Goal: Task Accomplishment & Management: Manage account settings

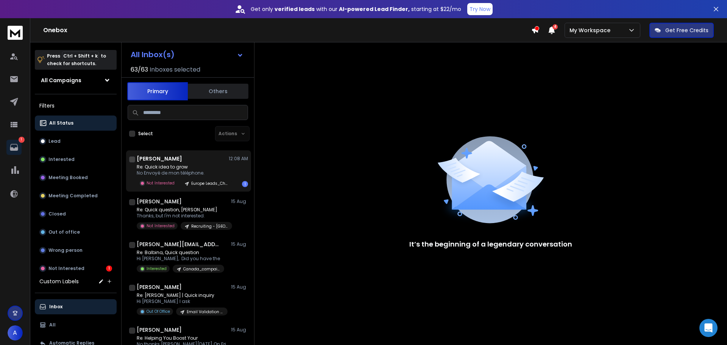
click at [162, 162] on h1 "Emmanuel de Fodmapedia" at bounding box center [159, 159] width 45 height 8
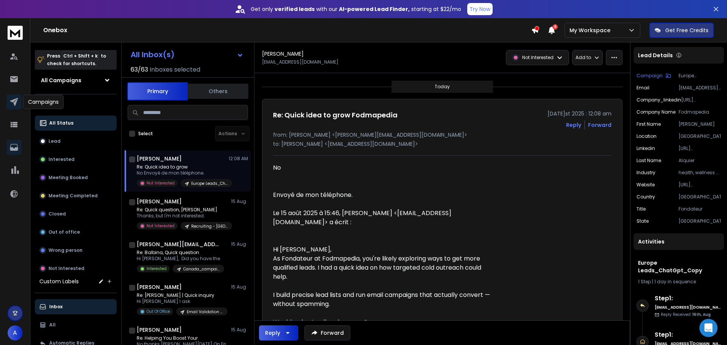
click at [14, 98] on icon at bounding box center [13, 101] width 9 height 9
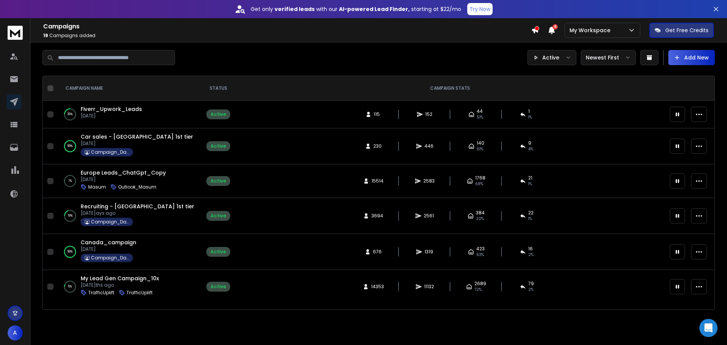
click at [125, 281] on span "My Lead Gen Campaign_10x" at bounding box center [120, 279] width 78 height 8
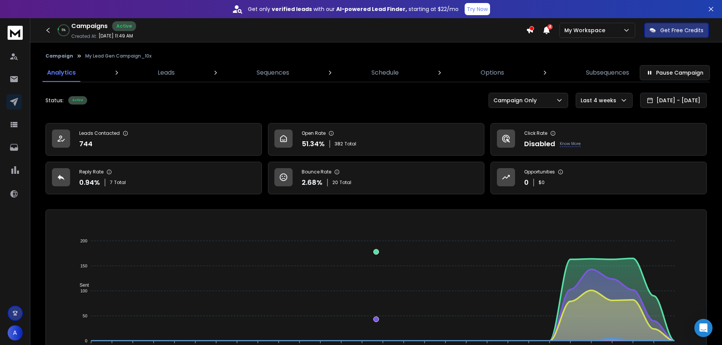
click at [89, 184] on p "0.94 %" at bounding box center [89, 182] width 21 height 11
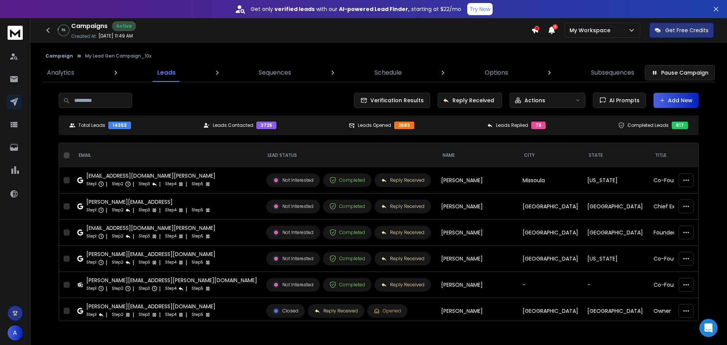
scroll to position [38, 0]
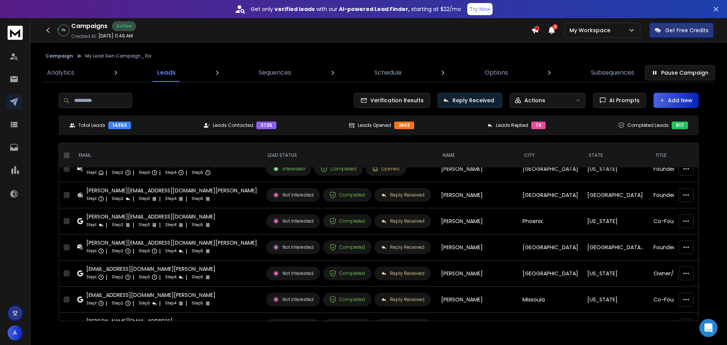
click at [499, 101] on button "Reply Received" at bounding box center [470, 100] width 64 height 15
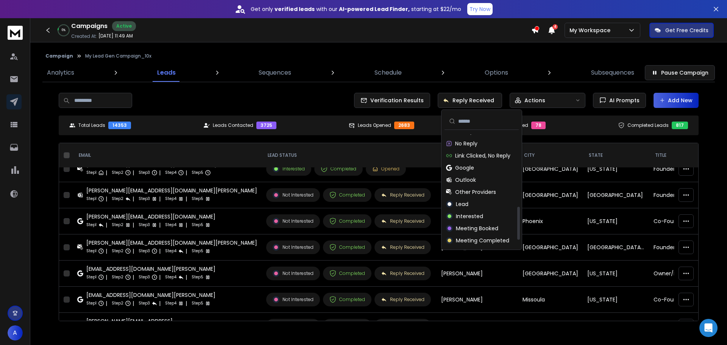
scroll to position [265, 0]
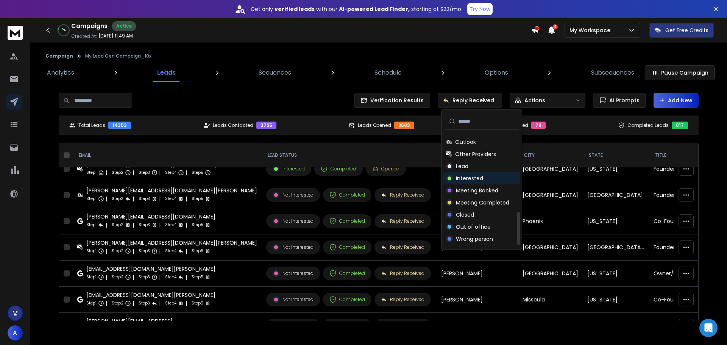
click at [471, 177] on p "Interested" at bounding box center [469, 179] width 27 height 8
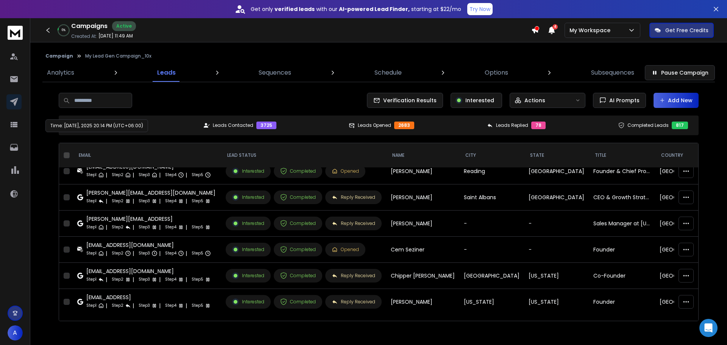
scroll to position [356, 0]
click at [560, 97] on div "Actions" at bounding box center [544, 101] width 58 height 8
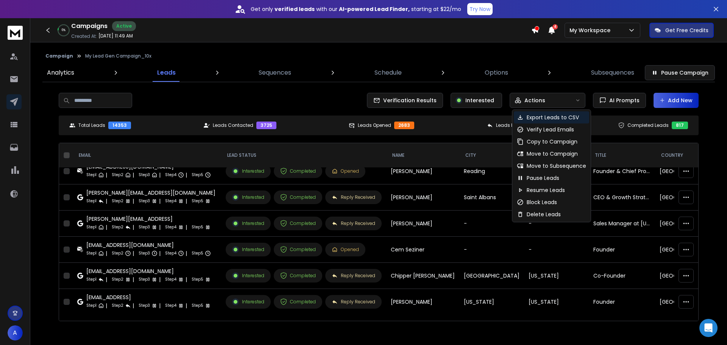
click at [66, 75] on p "Analytics" at bounding box center [60, 72] width 27 height 9
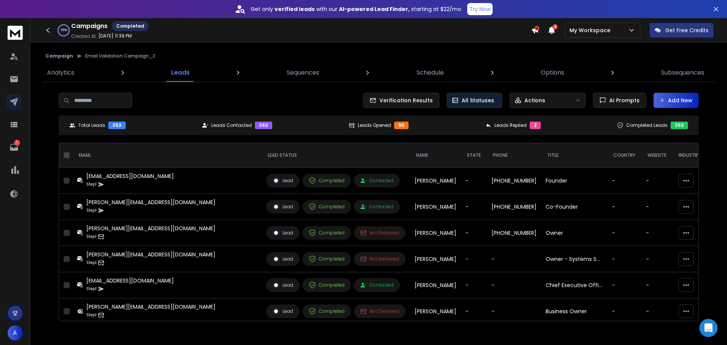
click at [468, 103] on p "All Statuses" at bounding box center [478, 101] width 33 height 8
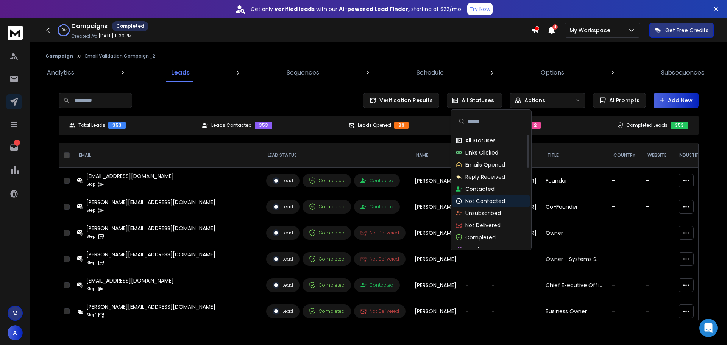
click at [490, 203] on p "Not Contacted" at bounding box center [486, 201] width 40 height 8
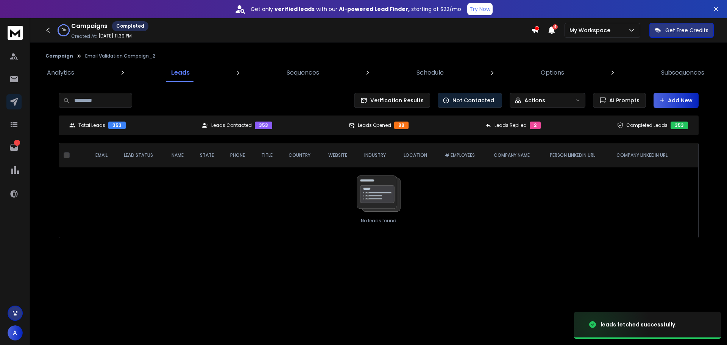
click at [482, 100] on p "Not Contacted" at bounding box center [474, 101] width 42 height 8
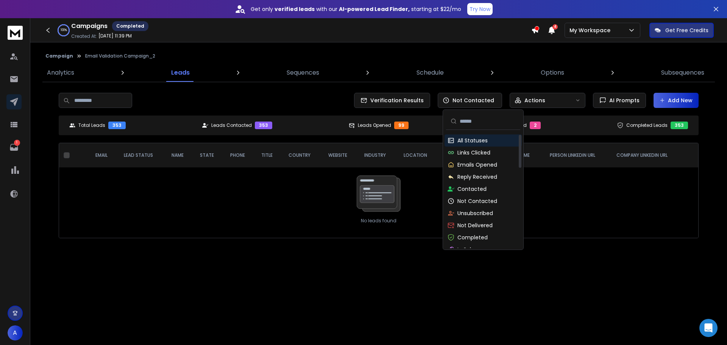
click at [467, 141] on p "All Statuses" at bounding box center [473, 141] width 30 height 8
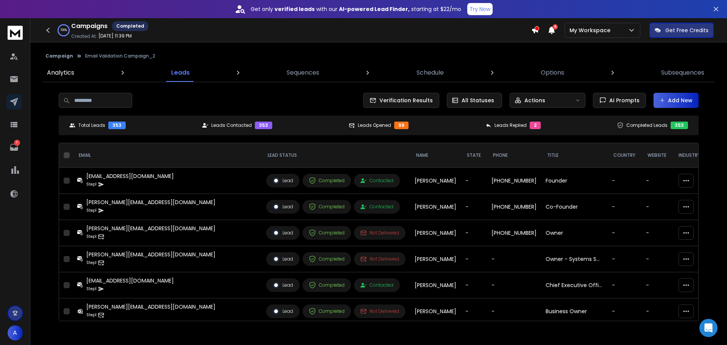
click at [69, 72] on p "Analytics" at bounding box center [60, 72] width 27 height 9
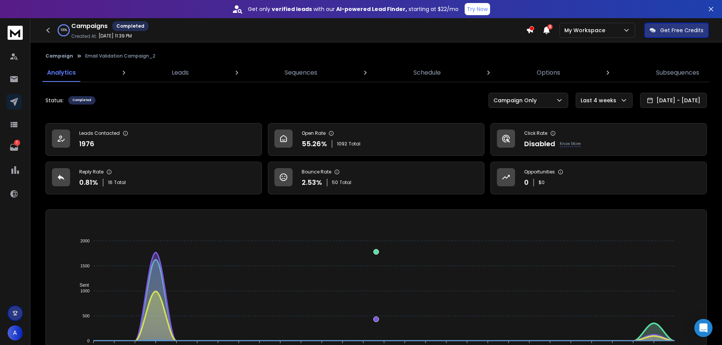
click at [309, 183] on p "2.53 %" at bounding box center [312, 182] width 20 height 11
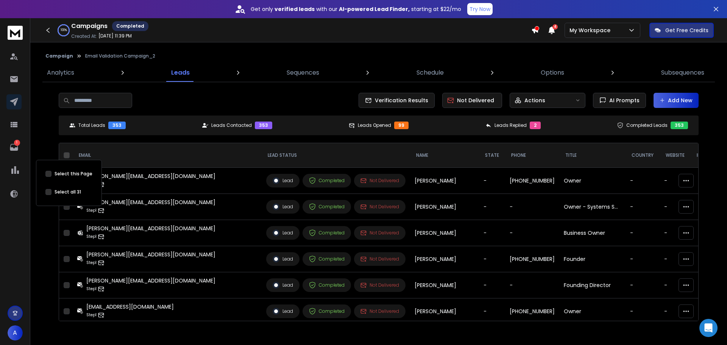
click at [47, 192] on button "Select this Page" at bounding box center [48, 192] width 6 height 6
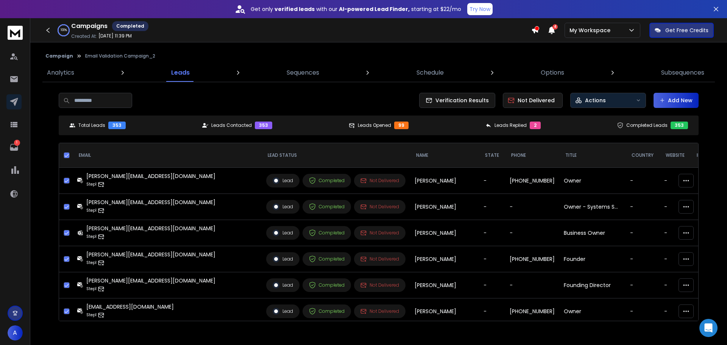
click at [630, 105] on button "Actions" at bounding box center [609, 100] width 76 height 15
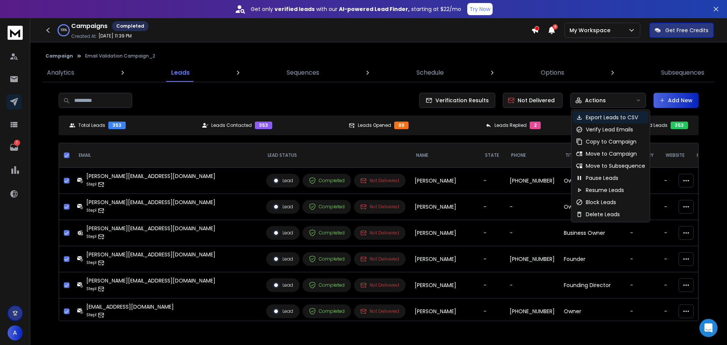
click at [607, 116] on p "Export Leads to CSV" at bounding box center [612, 118] width 52 height 8
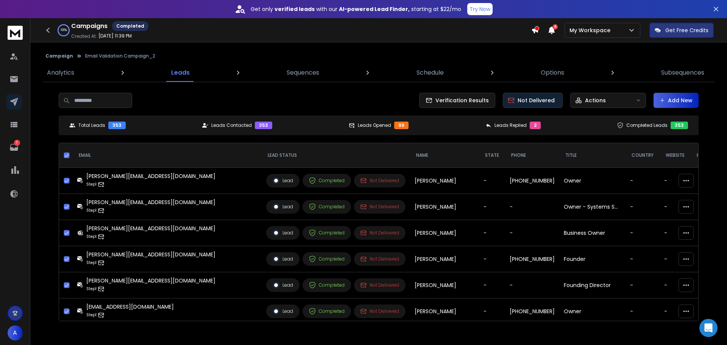
click at [534, 101] on p "Not Delivered" at bounding box center [536, 101] width 37 height 8
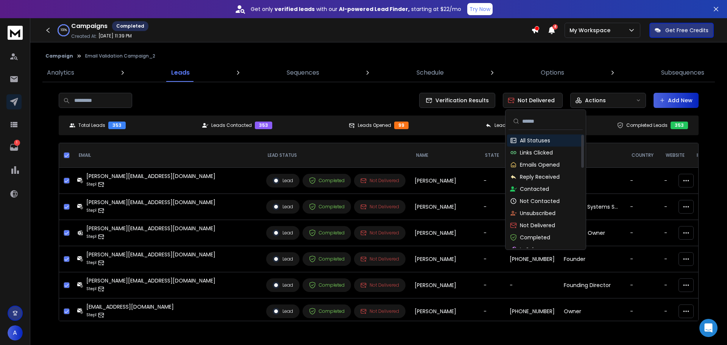
click at [533, 139] on p "All Statuses" at bounding box center [535, 141] width 30 height 8
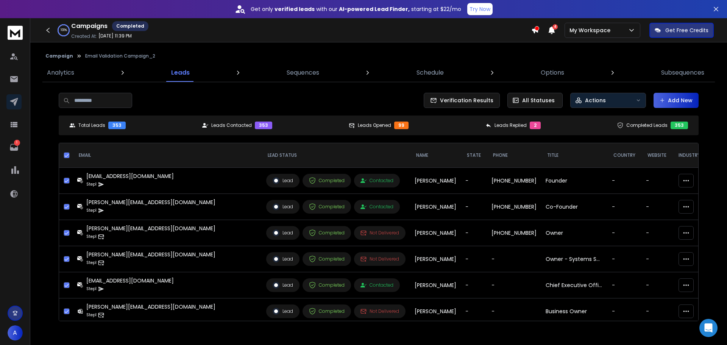
click at [599, 103] on p "Actions" at bounding box center [595, 101] width 21 height 8
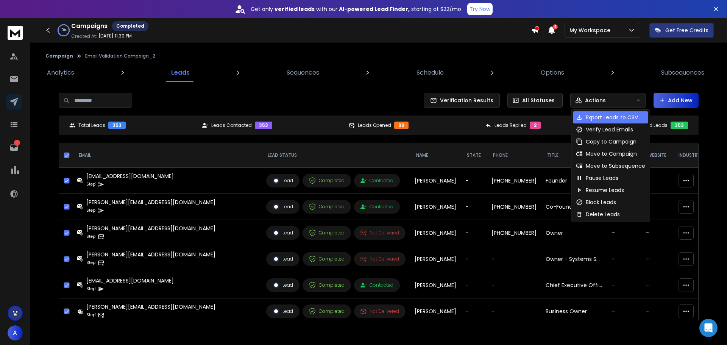
click at [608, 117] on p "Export Leads to CSV" at bounding box center [612, 118] width 52 height 8
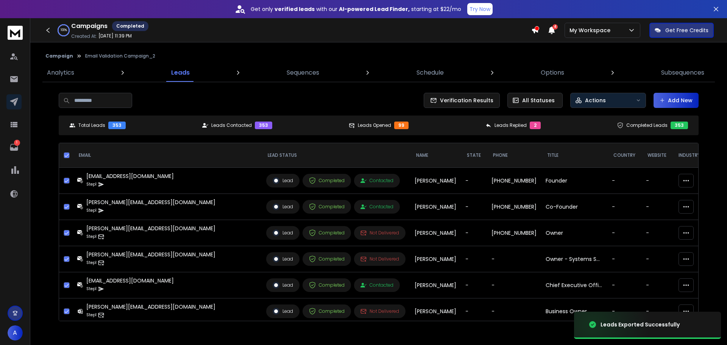
click at [598, 97] on p "Actions" at bounding box center [595, 101] width 21 height 8
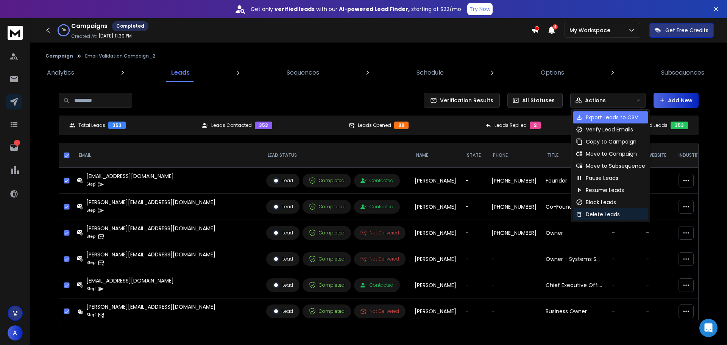
click at [612, 214] on p "Delete Leads" at bounding box center [603, 215] width 34 height 8
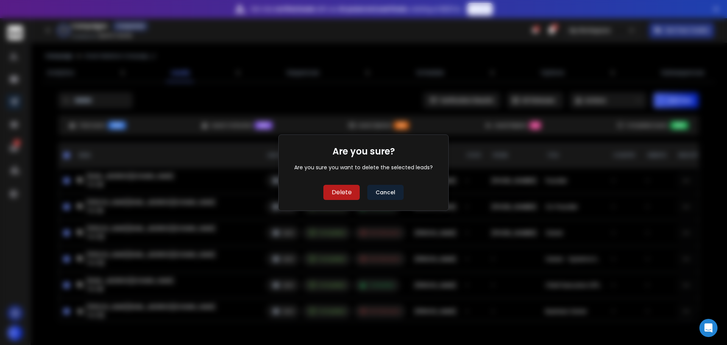
click at [338, 189] on button "Delete" at bounding box center [342, 192] width 36 height 15
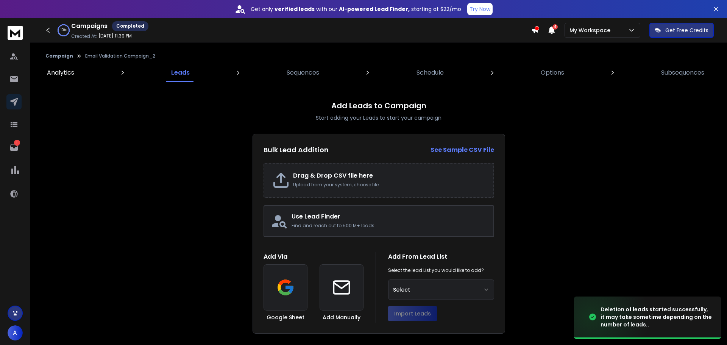
click at [78, 72] on link "Analytics" at bounding box center [60, 73] width 36 height 18
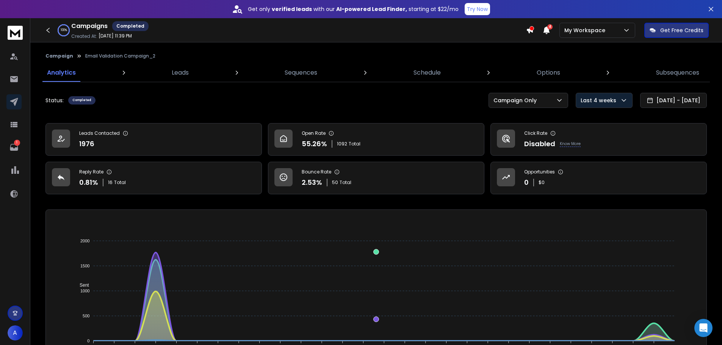
click at [580, 99] on p "Last 4 weeks" at bounding box center [599, 101] width 39 height 8
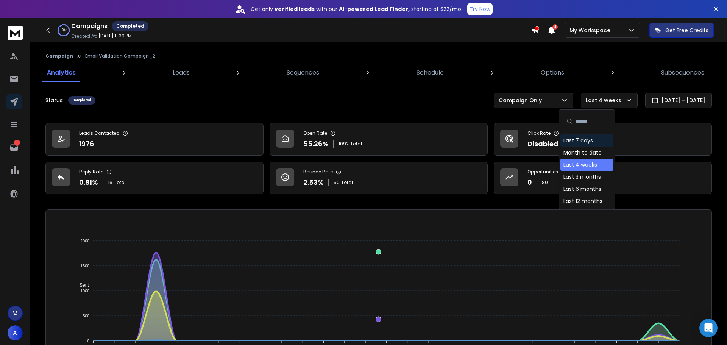
click at [575, 141] on div "Last 7 days" at bounding box center [579, 141] width 30 height 8
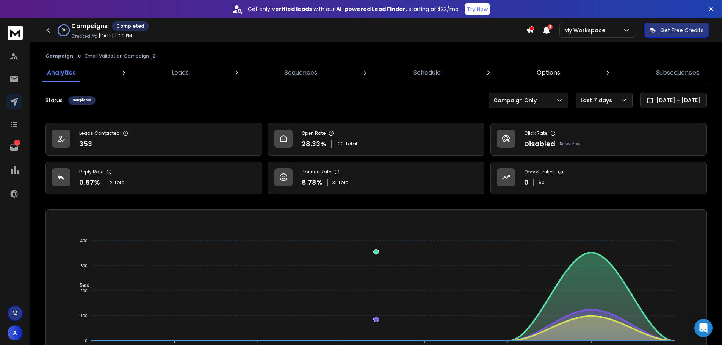
click at [537, 75] on p "Options" at bounding box center [547, 72] width 23 height 9
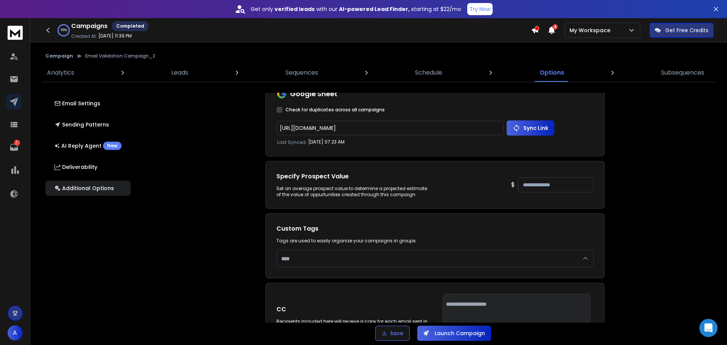
scroll to position [1413, 0]
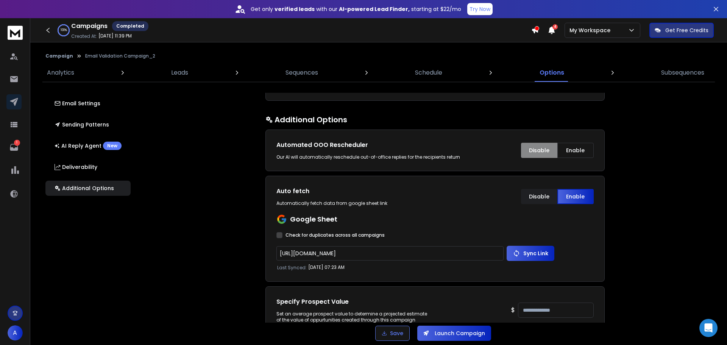
click at [336, 250] on link "https://docs.google.com/spreadsheets/d/1KhFO9fW3zuBe8dCqAw6td-KiFMU8jU0_GLJIqZZ…" at bounding box center [308, 254] width 56 height 8
click at [180, 75] on p "Leads" at bounding box center [179, 72] width 17 height 9
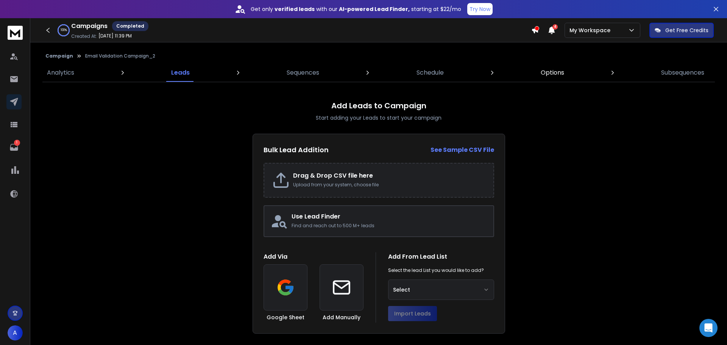
click at [552, 73] on p "Options" at bounding box center [552, 72] width 23 height 9
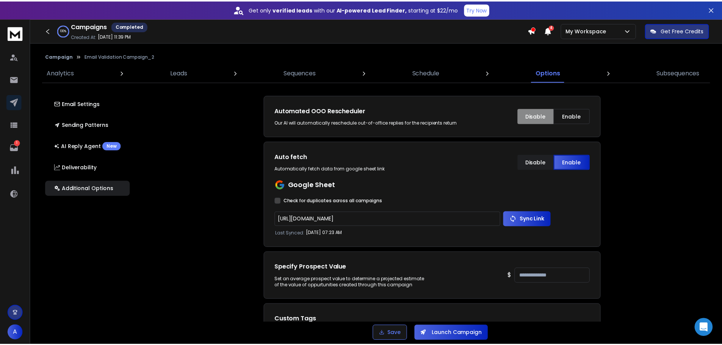
scroll to position [1451, 0]
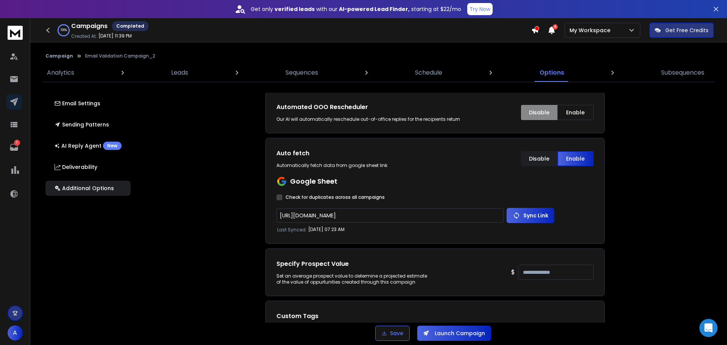
drag, startPoint x: 522, startPoint y: 210, endPoint x: 495, endPoint y: 242, distance: 42.2
click at [524, 212] on p "Sync Link" at bounding box center [536, 216] width 25 height 8
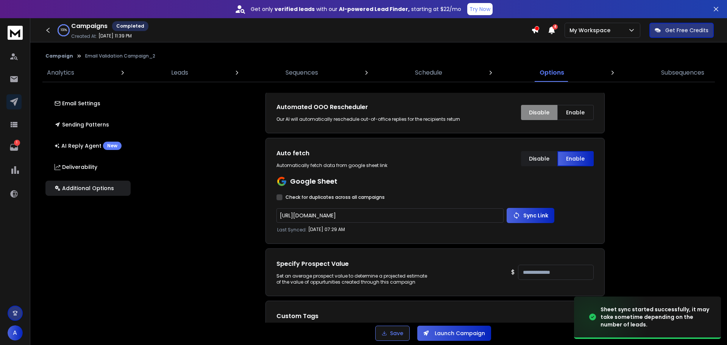
click at [394, 336] on button "Save" at bounding box center [392, 333] width 34 height 15
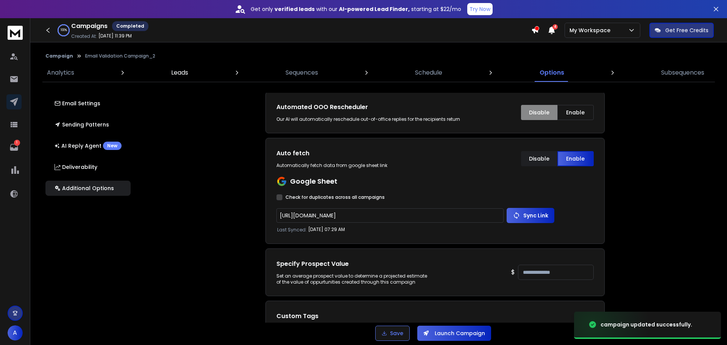
click at [178, 72] on p "Leads" at bounding box center [179, 72] width 17 height 9
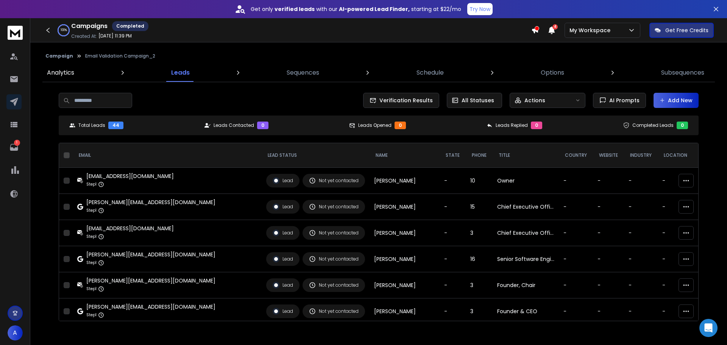
click at [60, 75] on p "Analytics" at bounding box center [60, 72] width 27 height 9
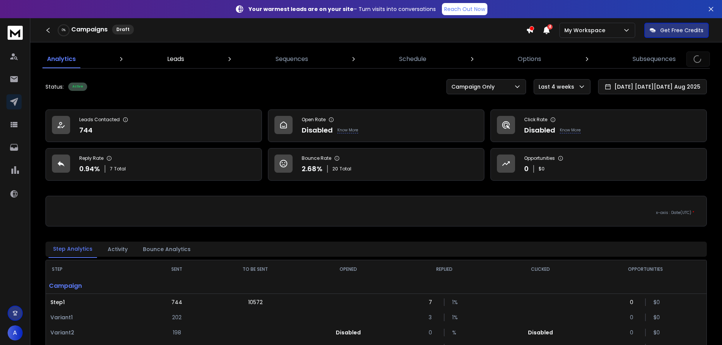
click at [178, 54] on link "Leads" at bounding box center [176, 59] width 26 height 18
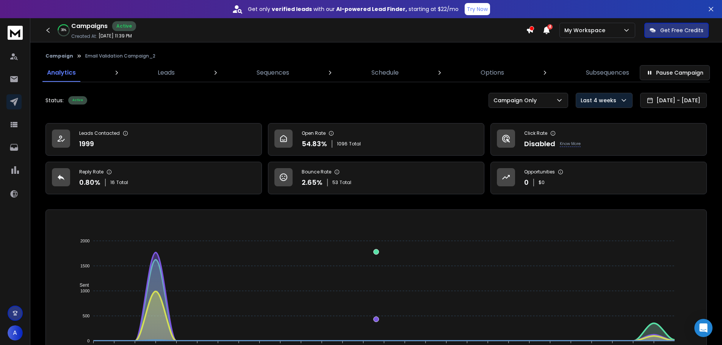
click at [586, 101] on p "Last 4 weeks" at bounding box center [599, 101] width 39 height 8
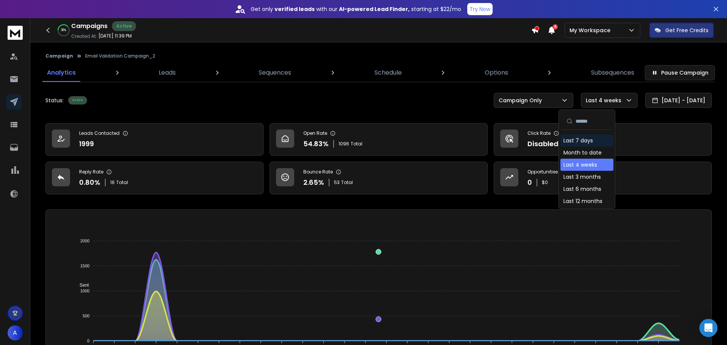
click at [587, 142] on div "Last 7 days" at bounding box center [579, 141] width 30 height 8
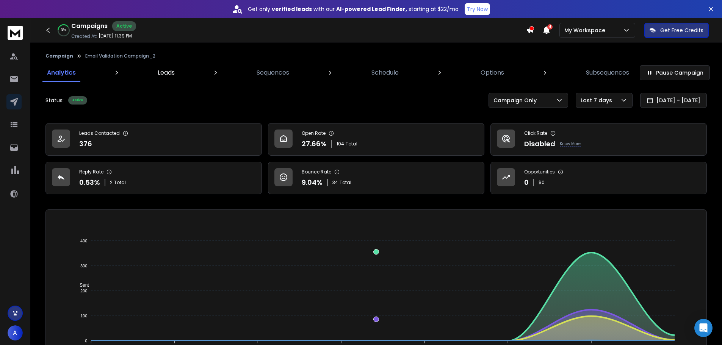
click at [170, 72] on p "Leads" at bounding box center [166, 72] width 17 height 9
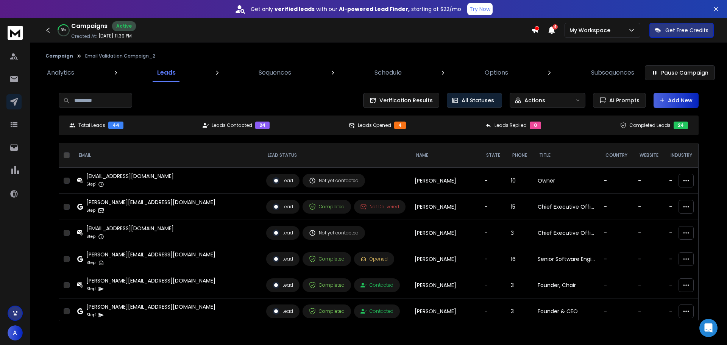
click at [478, 99] on p "All Statuses" at bounding box center [478, 101] width 33 height 8
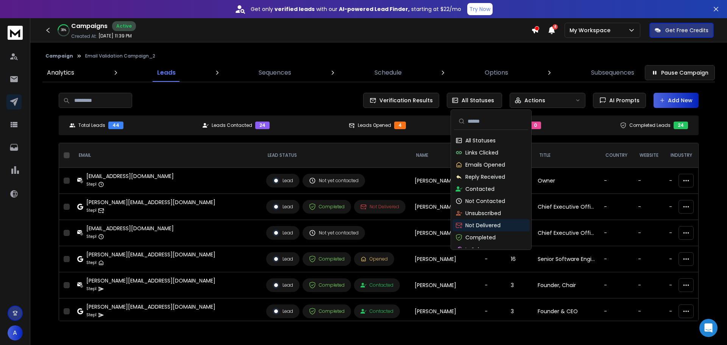
click at [61, 71] on p "Analytics" at bounding box center [60, 72] width 27 height 9
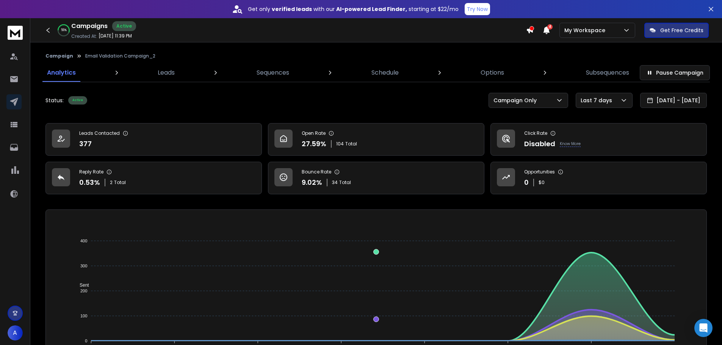
click at [338, 183] on div "34 Total" at bounding box center [341, 183] width 19 height 6
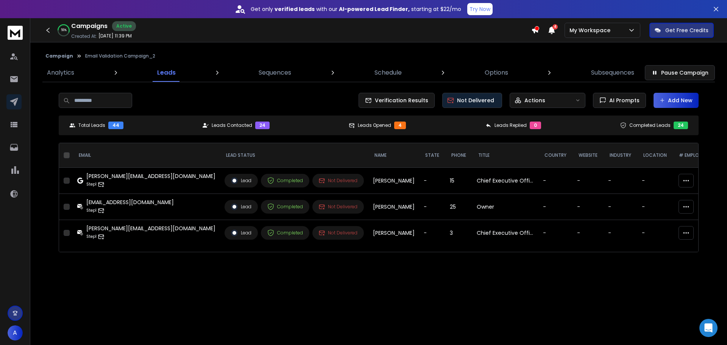
click at [489, 98] on p "Not Delivered" at bounding box center [475, 101] width 37 height 8
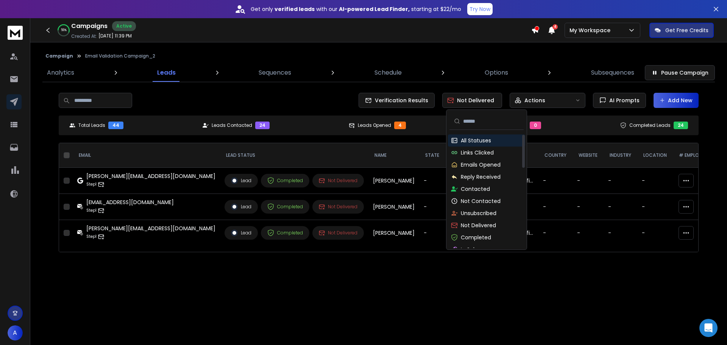
click at [467, 142] on p "All Statuses" at bounding box center [476, 141] width 30 height 8
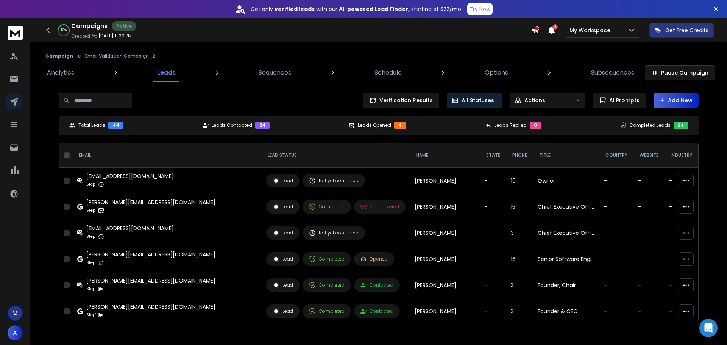
click at [478, 97] on p "All Statuses" at bounding box center [478, 101] width 33 height 8
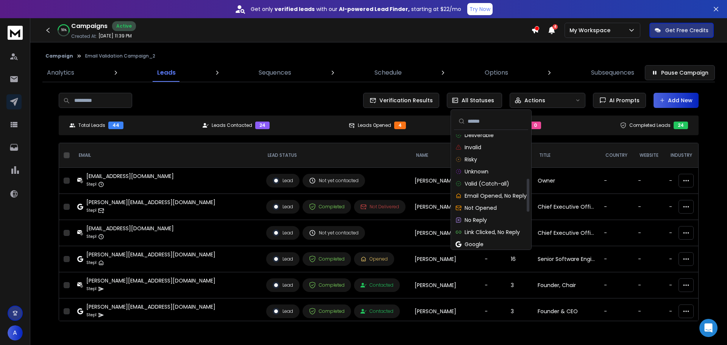
scroll to position [152, 0]
click at [473, 149] on p "Invalid" at bounding box center [473, 147] width 17 height 8
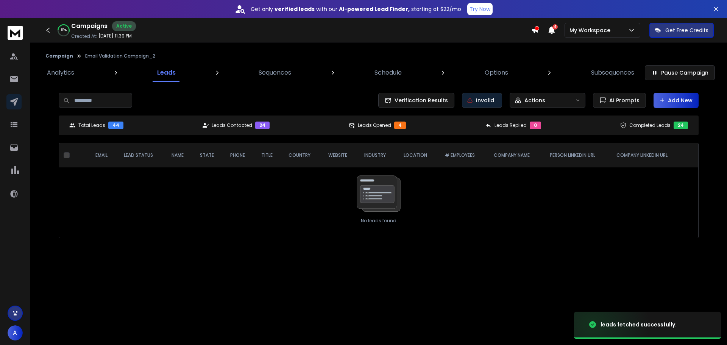
click at [482, 98] on p "Invalid" at bounding box center [485, 101] width 18 height 8
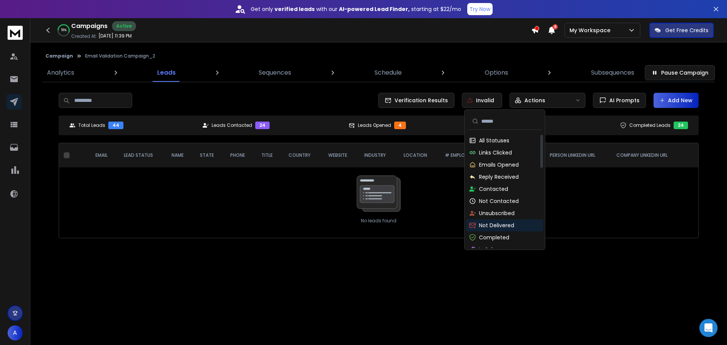
click at [503, 224] on p "Not Delivered" at bounding box center [496, 226] width 35 height 8
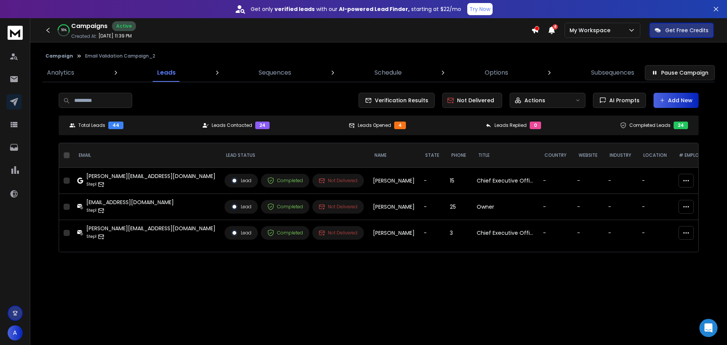
click at [141, 176] on div "[PERSON_NAME][EMAIL_ADDRESS][DOMAIN_NAME]" at bounding box center [150, 176] width 129 height 8
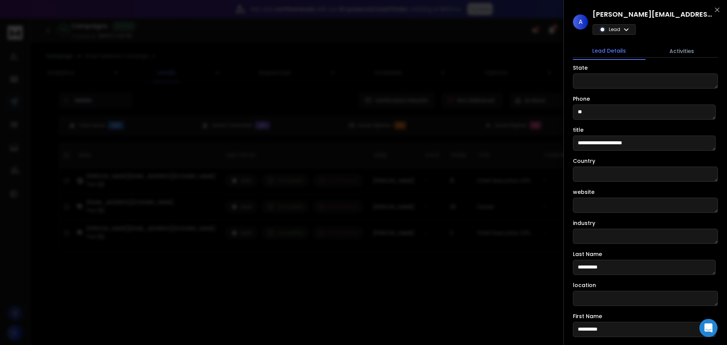
click at [618, 11] on h1 "[PERSON_NAME][EMAIL_ADDRESS][DOMAIN_NAME]" at bounding box center [653, 14] width 121 height 11
copy h1 "[PERSON_NAME][EMAIL_ADDRESS][DOMAIN_NAME]"
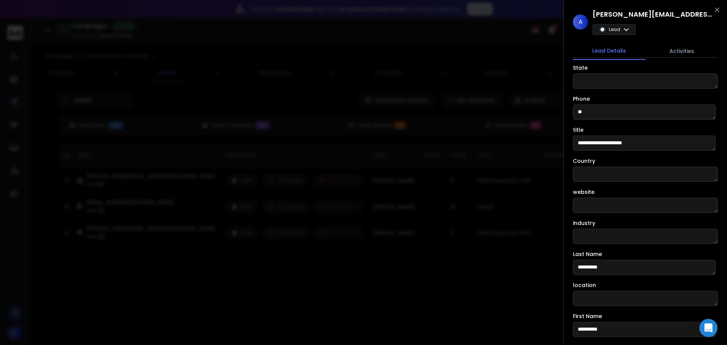
click at [469, 145] on div at bounding box center [363, 172] width 727 height 345
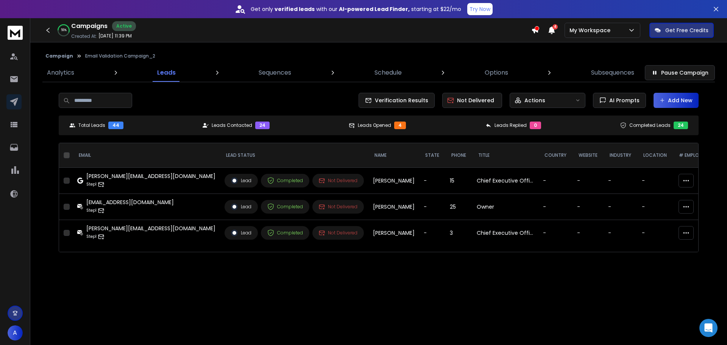
click at [124, 206] on div "grahaml@enprise.com Step 1" at bounding box center [130, 207] width 88 height 17
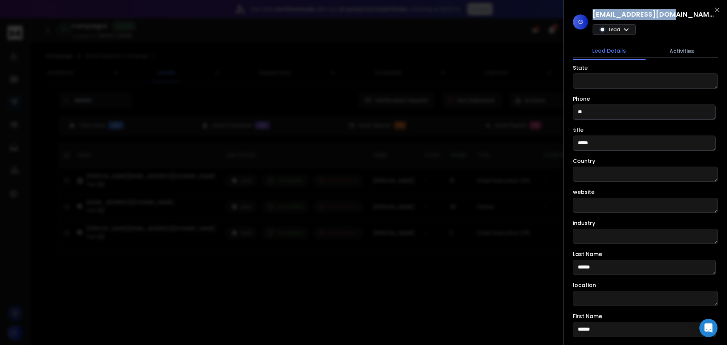
drag, startPoint x: 671, startPoint y: 14, endPoint x: 592, endPoint y: 19, distance: 79.3
click at [592, 19] on div "G grahaml@enprise.com Lead" at bounding box center [645, 22] width 145 height 26
copy h1 "[EMAIL_ADDRESS][DOMAIN_NAME]"
click at [498, 51] on div at bounding box center [363, 172] width 727 height 345
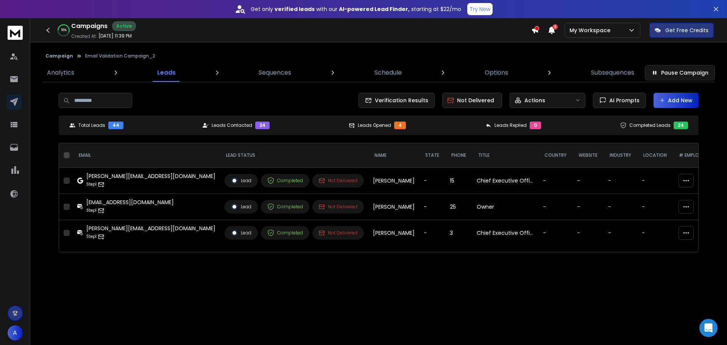
click at [109, 231] on div "[PERSON_NAME][EMAIL_ADDRESS][DOMAIN_NAME]" at bounding box center [150, 229] width 129 height 8
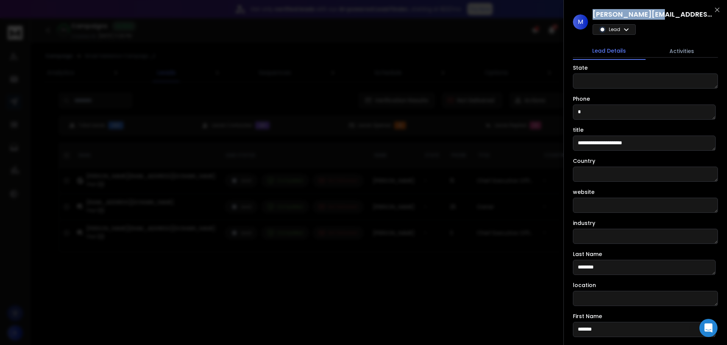
drag, startPoint x: 594, startPoint y: 14, endPoint x: 663, endPoint y: 14, distance: 68.6
click at [663, 14] on div "M matthew@viare.io Lead" at bounding box center [645, 22] width 145 height 26
copy h1 "[PERSON_NAME][EMAIL_ADDRESS][DOMAIN_NAME]"
click at [439, 140] on div at bounding box center [363, 172] width 727 height 345
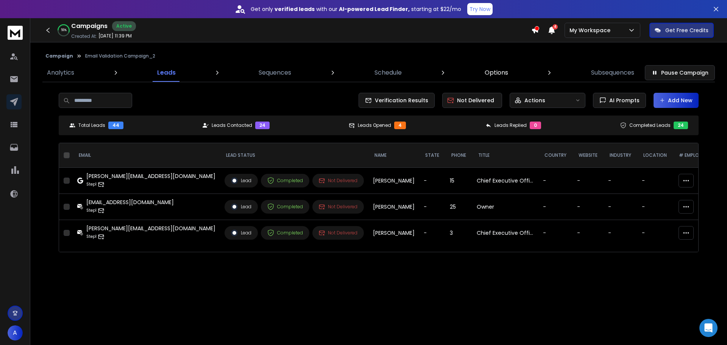
click at [500, 73] on p "Options" at bounding box center [496, 72] width 23 height 9
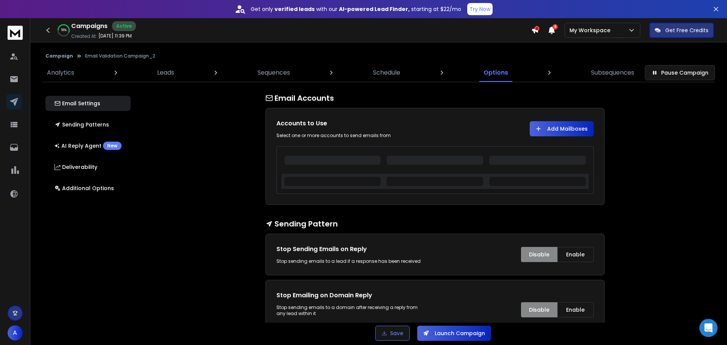
type input "***"
type input "*"
type input "***"
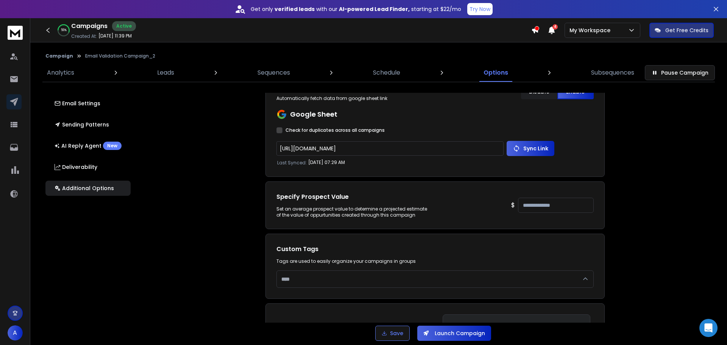
scroll to position [1521, 0]
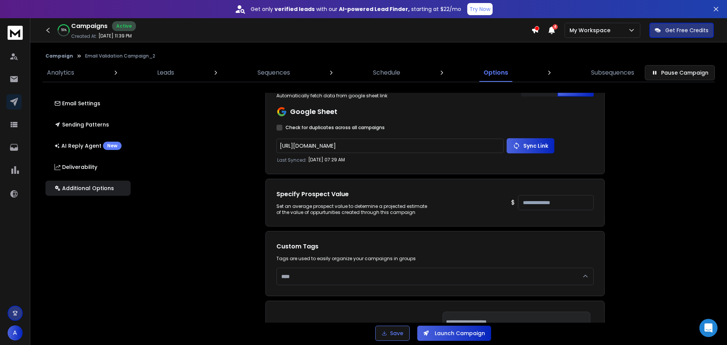
click at [336, 142] on link "https://docs.google.com/spreadsheets/d/1KhFO9fW3zuBe8dCqAw6td-KiFMU8jU0_GLJIqZZ…" at bounding box center [308, 146] width 56 height 8
drag, startPoint x: 527, startPoint y: 141, endPoint x: 529, endPoint y: 147, distance: 5.9
click at [528, 147] on button "Sync Link" at bounding box center [531, 145] width 48 height 15
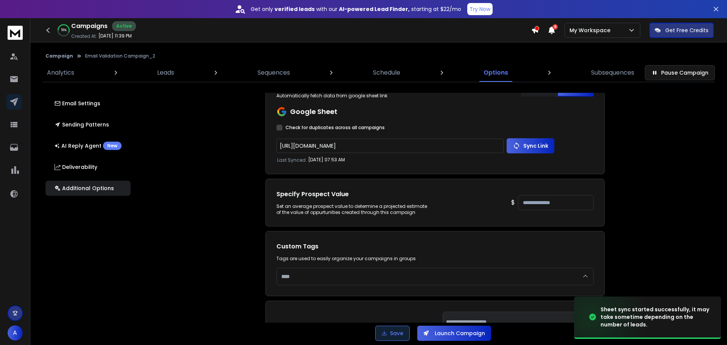
click at [392, 336] on button "Save" at bounding box center [392, 333] width 34 height 15
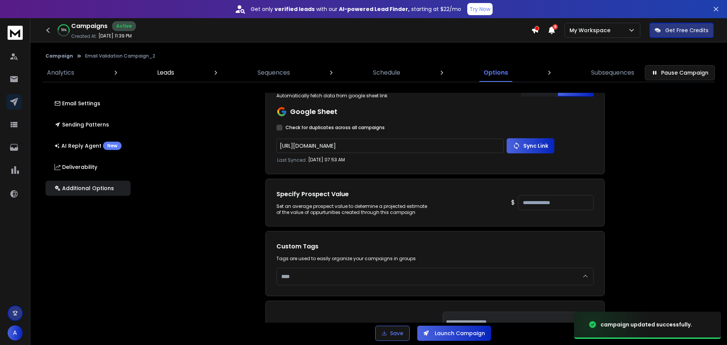
click at [163, 71] on p "Leads" at bounding box center [165, 72] width 17 height 9
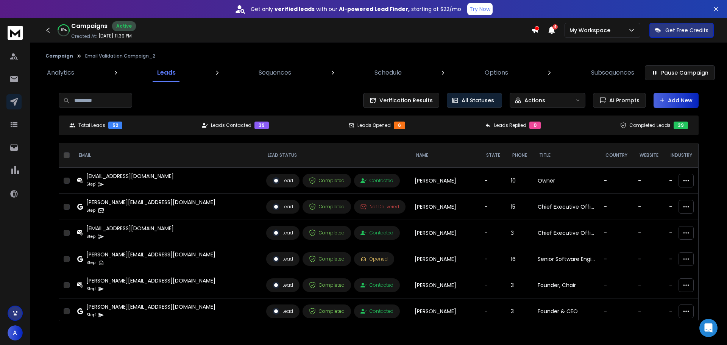
click at [472, 98] on p "All Statuses" at bounding box center [478, 101] width 33 height 8
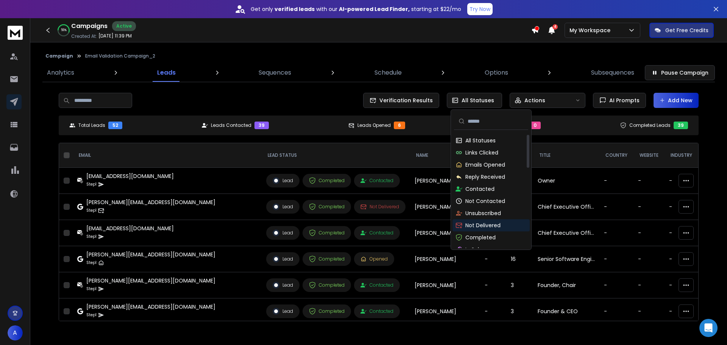
click at [482, 224] on p "Not Delivered" at bounding box center [483, 226] width 35 height 8
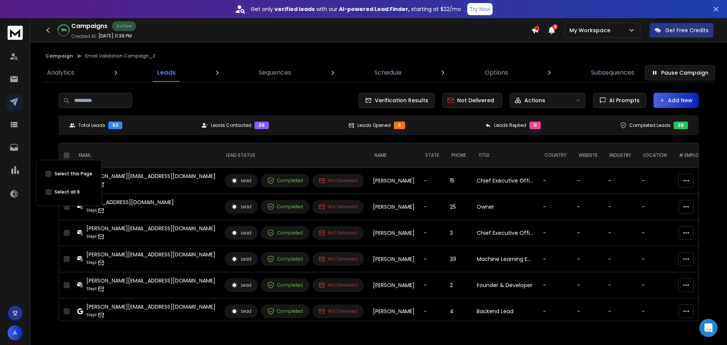
click at [55, 192] on label "Select all 6" at bounding box center [67, 192] width 25 height 6
click at [45, 191] on div "Select this Page Select all 6" at bounding box center [69, 182] width 56 height 39
click at [49, 191] on button "Select this Page" at bounding box center [48, 192] width 6 height 6
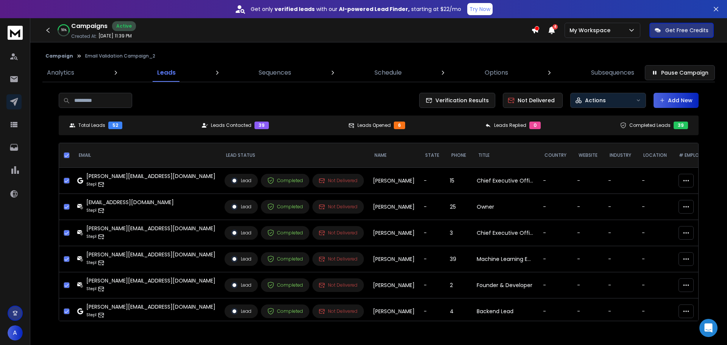
click at [603, 100] on p "Actions" at bounding box center [595, 101] width 21 height 8
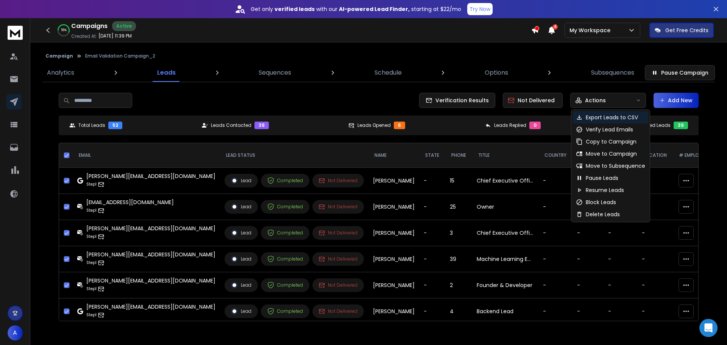
click at [608, 116] on p "Export Leads to CSV" at bounding box center [612, 118] width 52 height 8
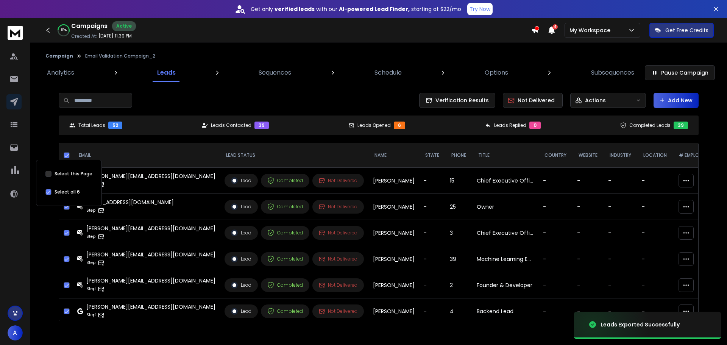
click at [47, 191] on button "Select this Page" at bounding box center [48, 192] width 6 height 6
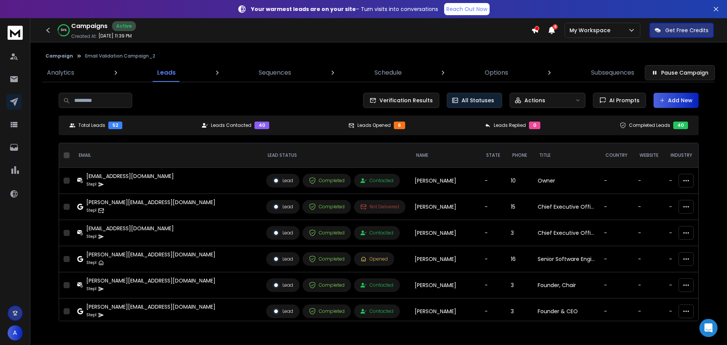
click at [478, 103] on p "All Statuses" at bounding box center [478, 101] width 33 height 8
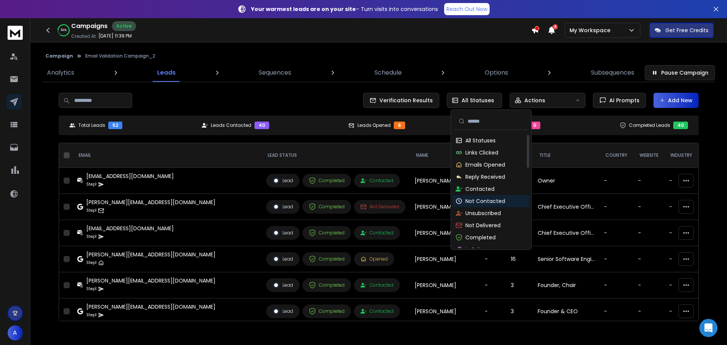
click at [483, 200] on p "Not Contacted" at bounding box center [486, 201] width 40 height 8
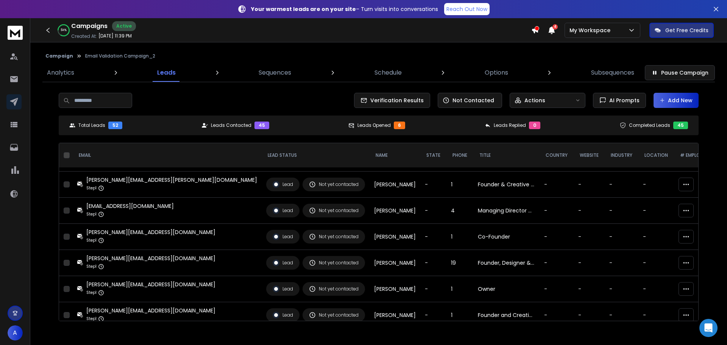
scroll to position [41, 0]
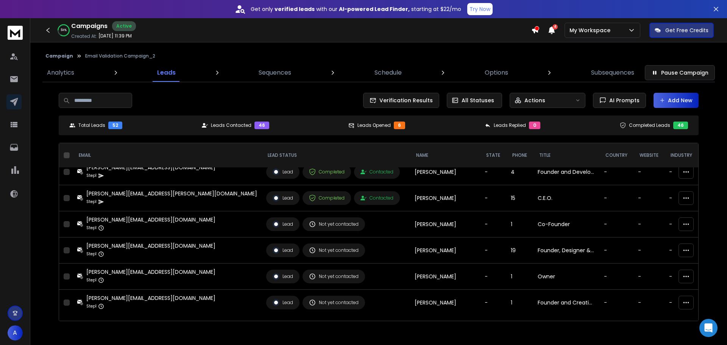
scroll to position [1218, 0]
